Goal: Task Accomplishment & Management: Manage account settings

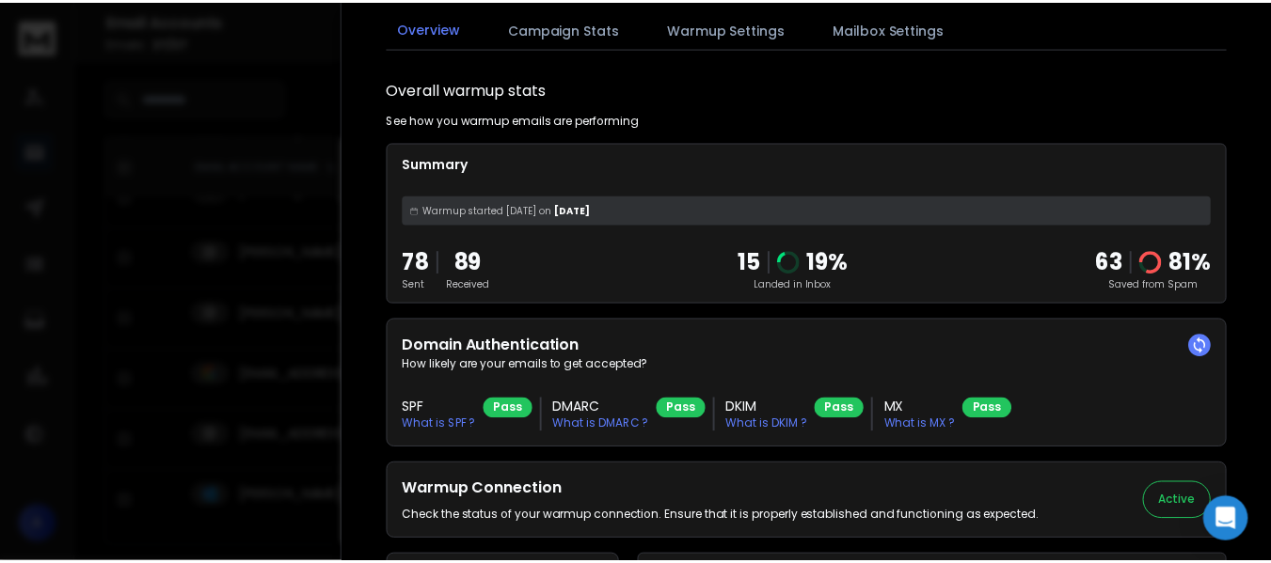
scroll to position [72, 0]
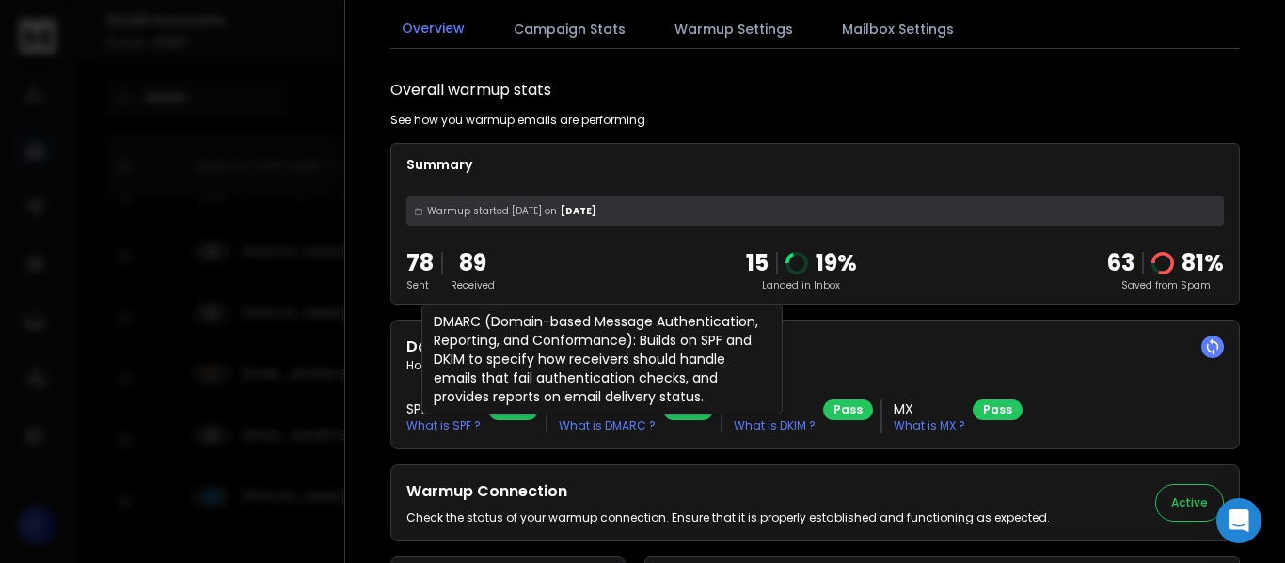
click at [304, 356] on div at bounding box center [642, 281] width 1285 height 563
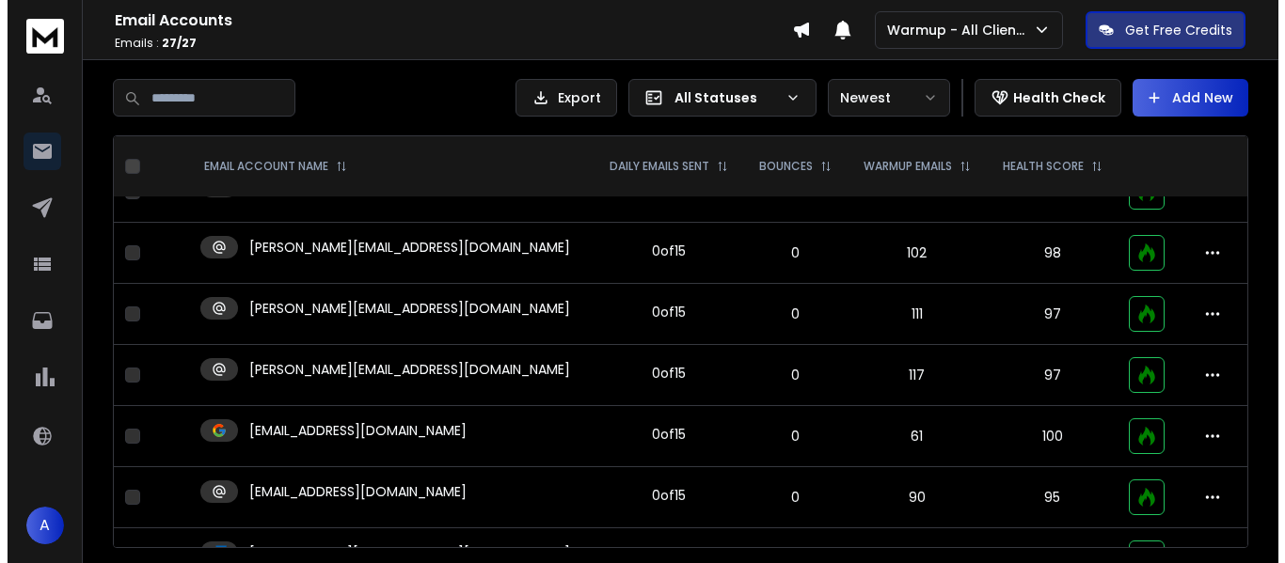
scroll to position [1315, 0]
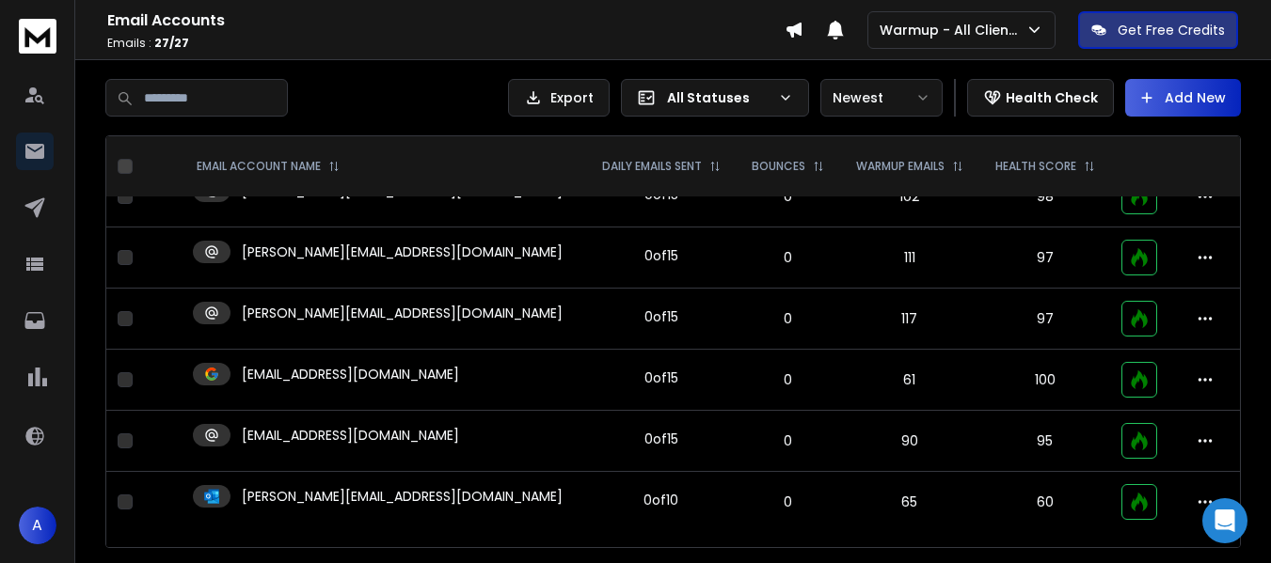
click at [586, 504] on td "0 of 10" at bounding box center [661, 496] width 150 height 49
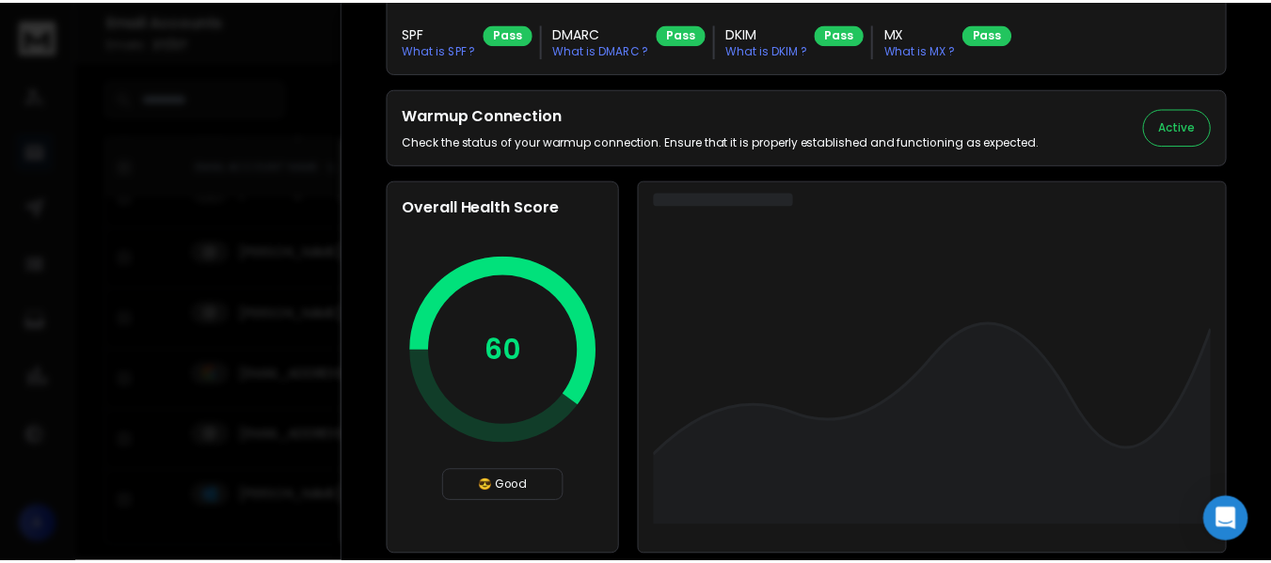
scroll to position [0, 0]
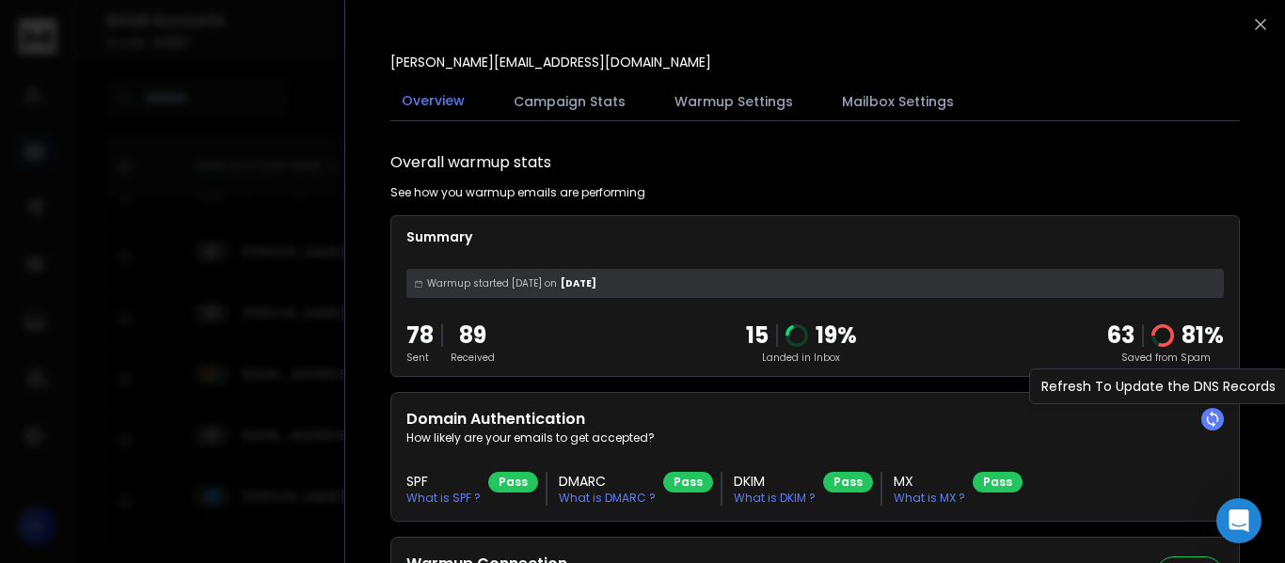
click at [1207, 421] on icon at bounding box center [1212, 419] width 19 height 19
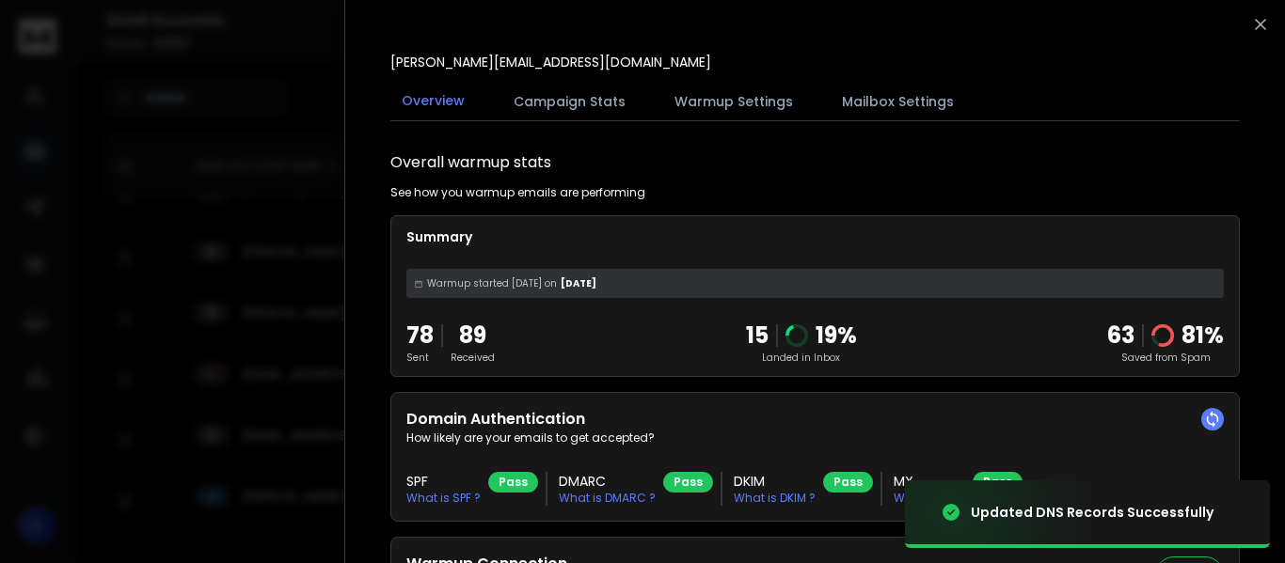
click at [325, 349] on div at bounding box center [642, 281] width 1285 height 563
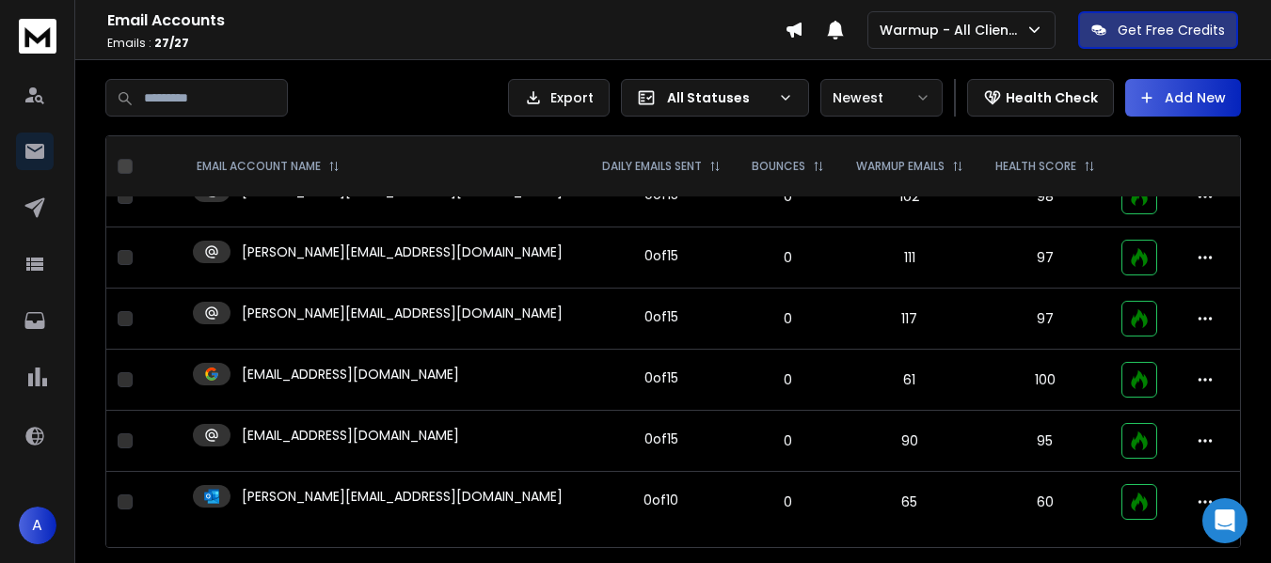
click at [1131, 504] on icon at bounding box center [1139, 502] width 16 height 19
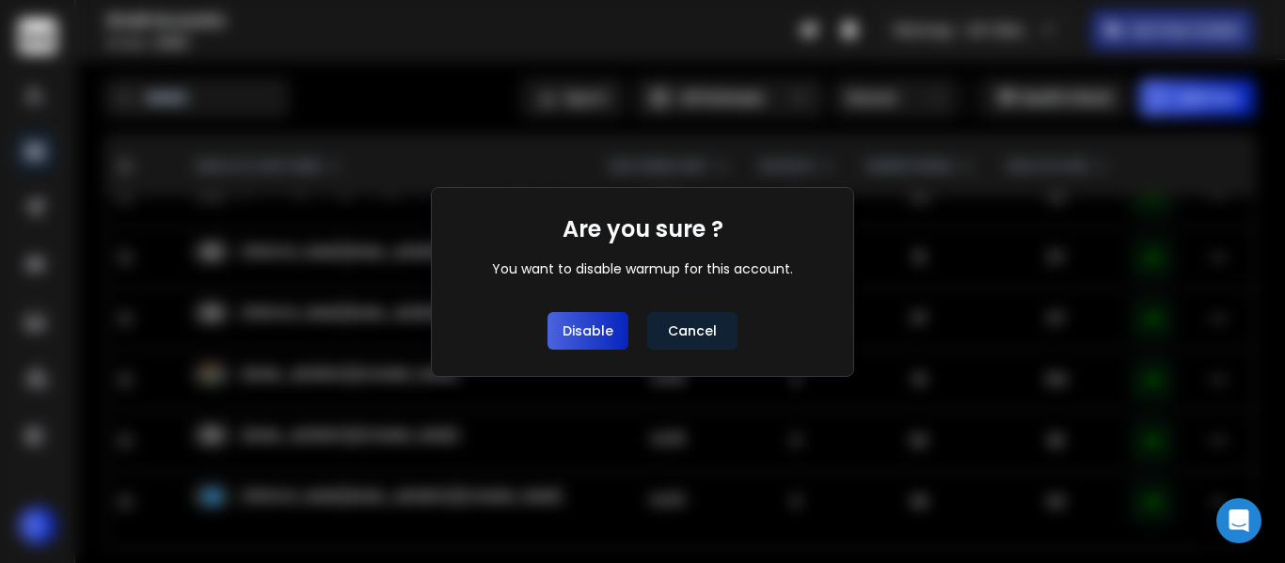
click at [592, 324] on button "Disable" at bounding box center [587, 331] width 81 height 38
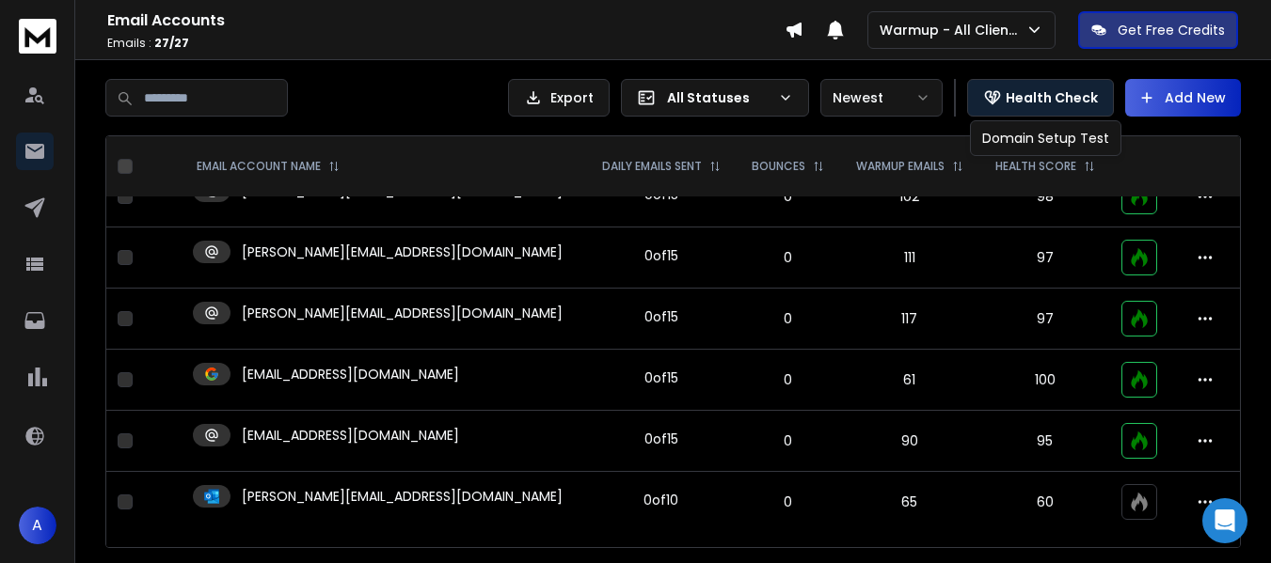
click at [1045, 95] on p "Health Check" at bounding box center [1051, 97] width 92 height 19
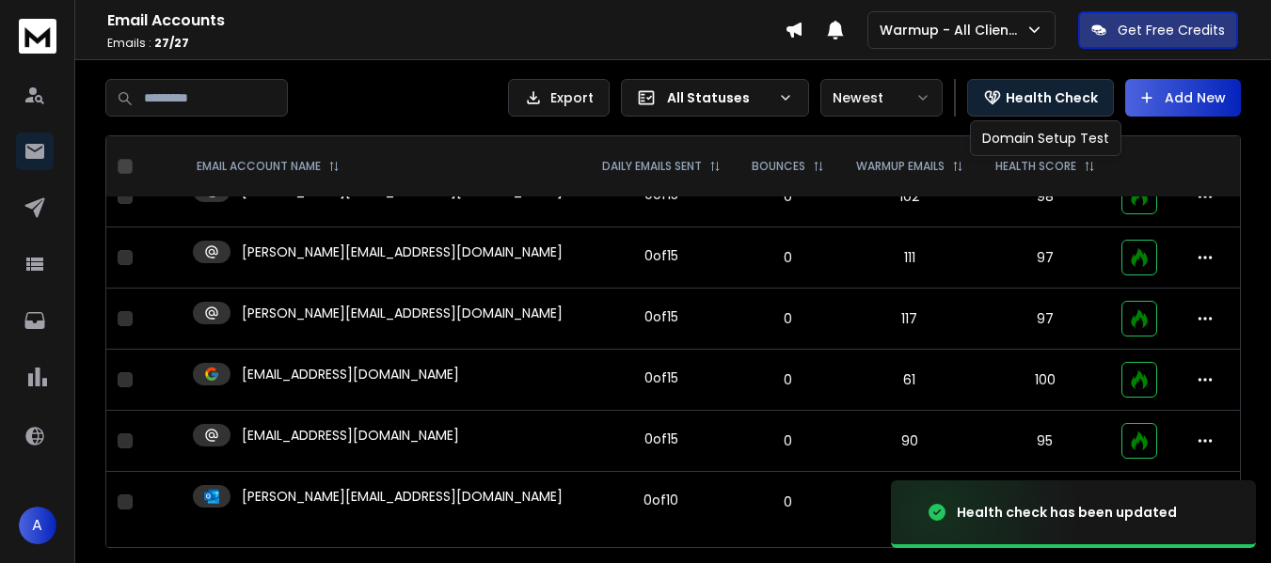
click at [1046, 91] on p "Health Check" at bounding box center [1051, 97] width 92 height 19
